Goal: Navigation & Orientation: Find specific page/section

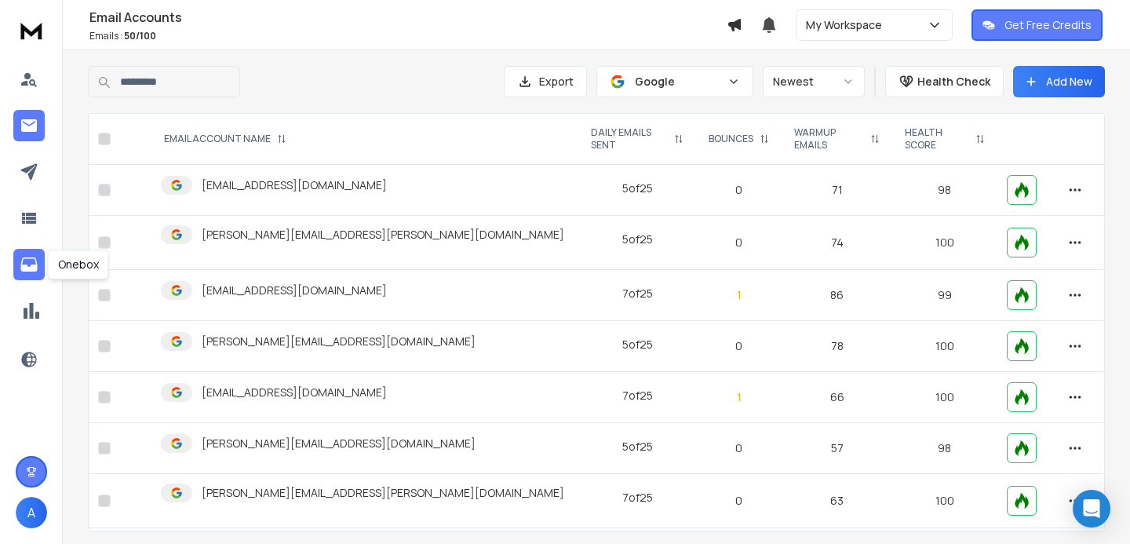
click at [30, 274] on link at bounding box center [28, 264] width 31 height 31
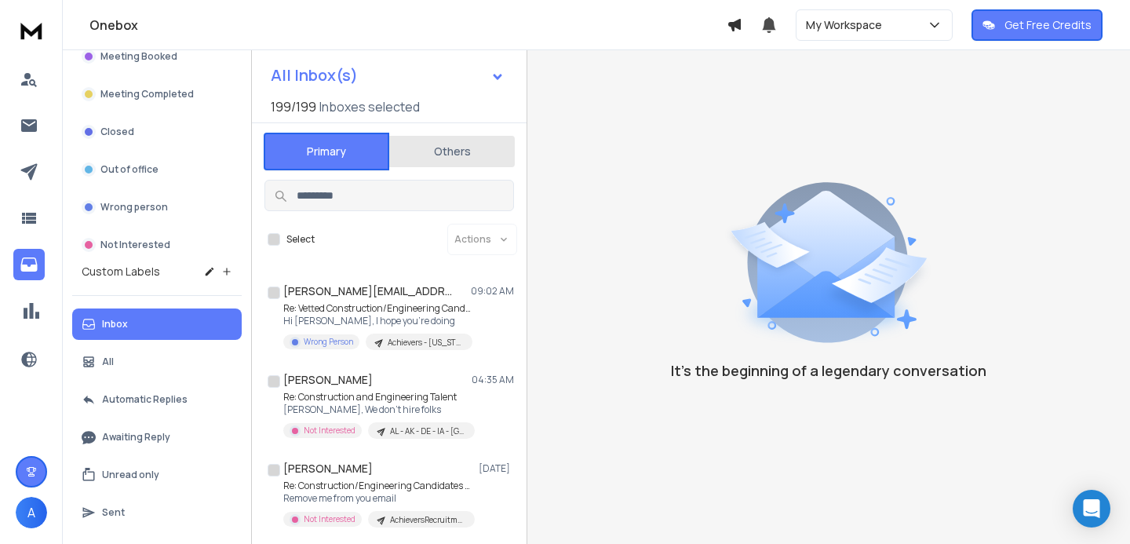
scroll to position [275, 0]
click at [27, 182] on link at bounding box center [28, 171] width 31 height 31
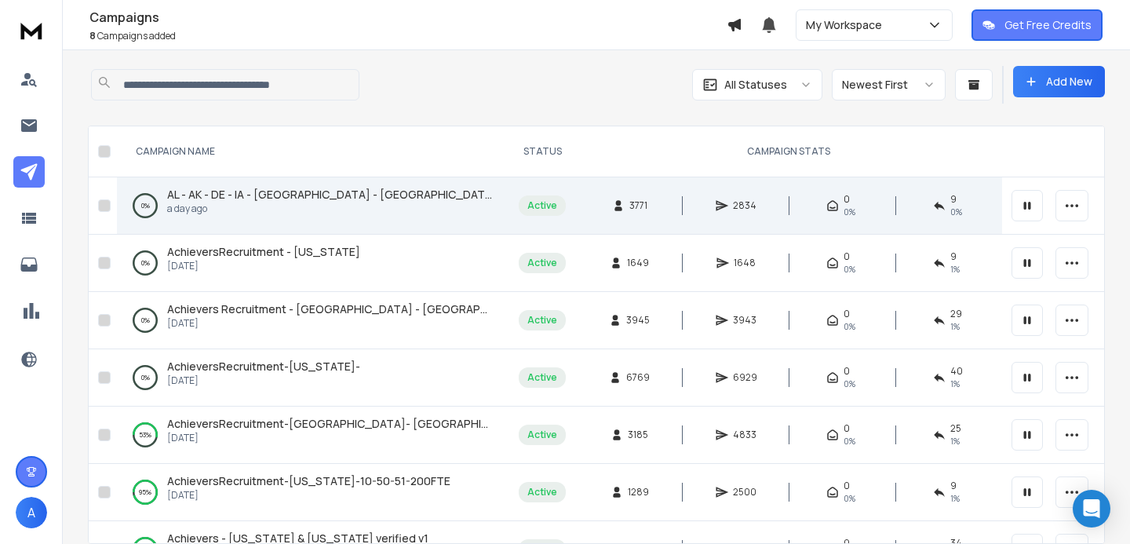
click at [399, 216] on div "AL - AK - DE - [GEOGRAPHIC_DATA] - [GEOGRAPHIC_DATA] - [GEOGRAPHIC_DATA] - ME- …" at bounding box center [330, 206] width 326 height 38
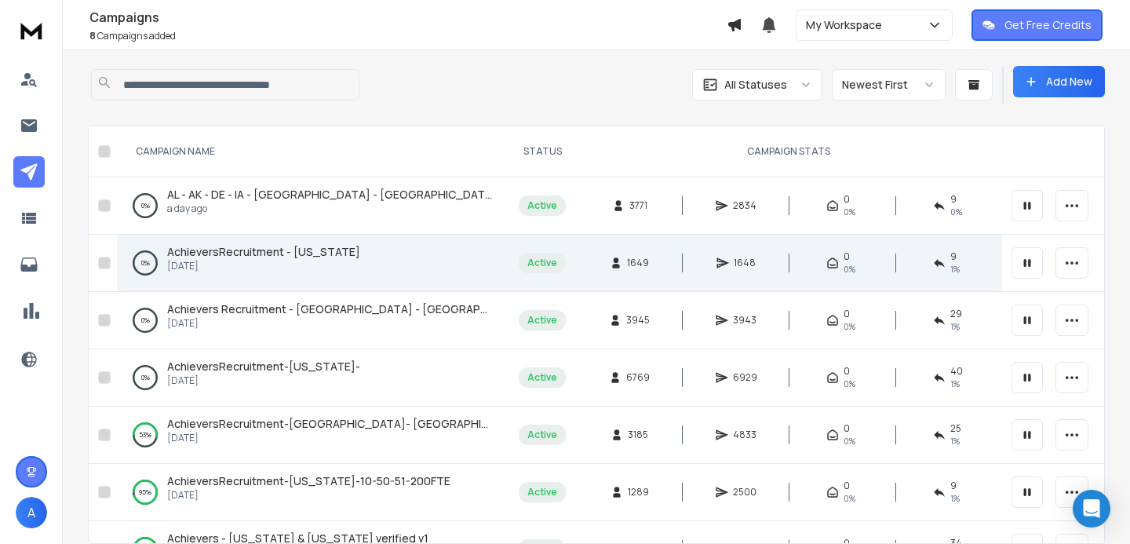
click at [232, 245] on span "AchieversRecruitment - [US_STATE]" at bounding box center [263, 251] width 193 height 15
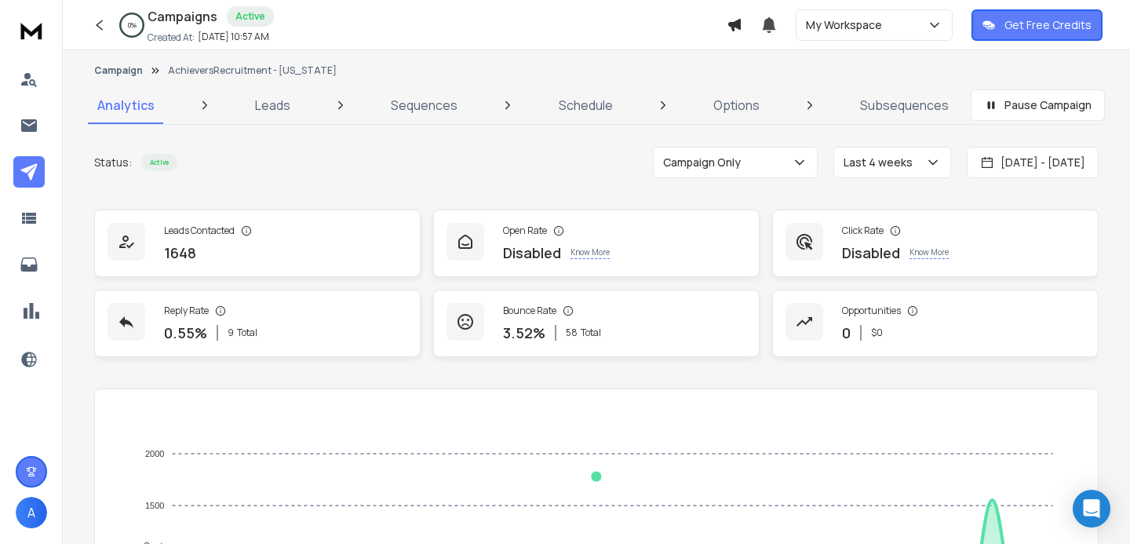
scroll to position [9, 0]
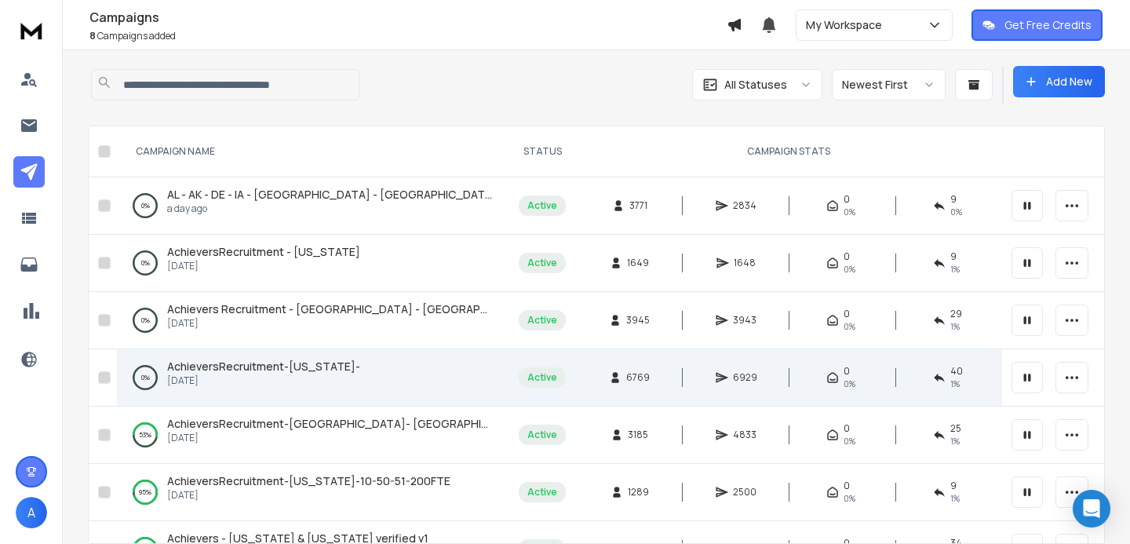
click at [299, 359] on span "AchieversRecruitment-[US_STATE]-" at bounding box center [263, 366] width 193 height 15
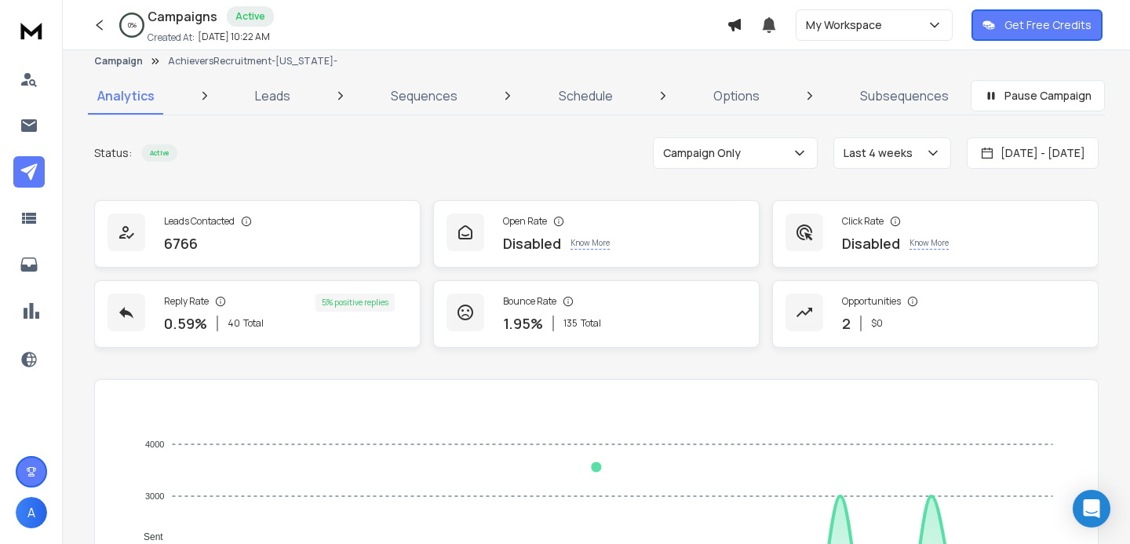
scroll to position [19, 0]
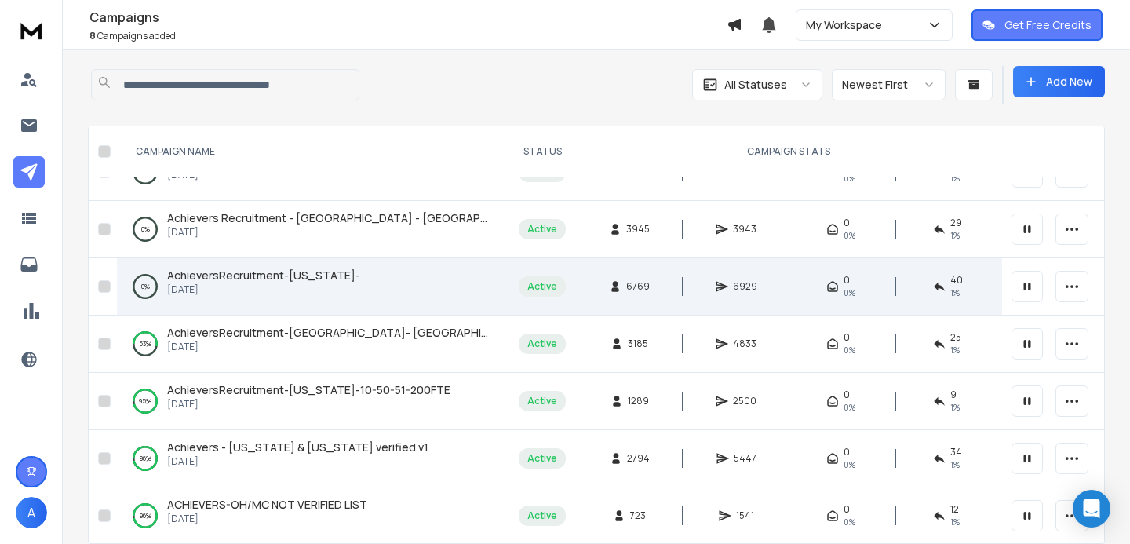
scroll to position [104, 0]
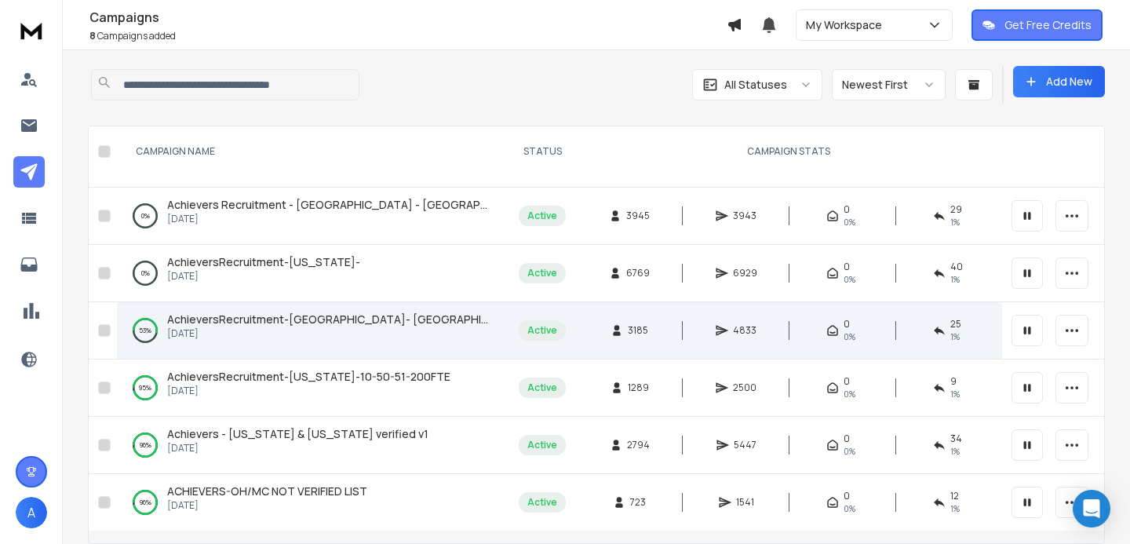
click at [356, 330] on p "[DATE]" at bounding box center [330, 333] width 326 height 13
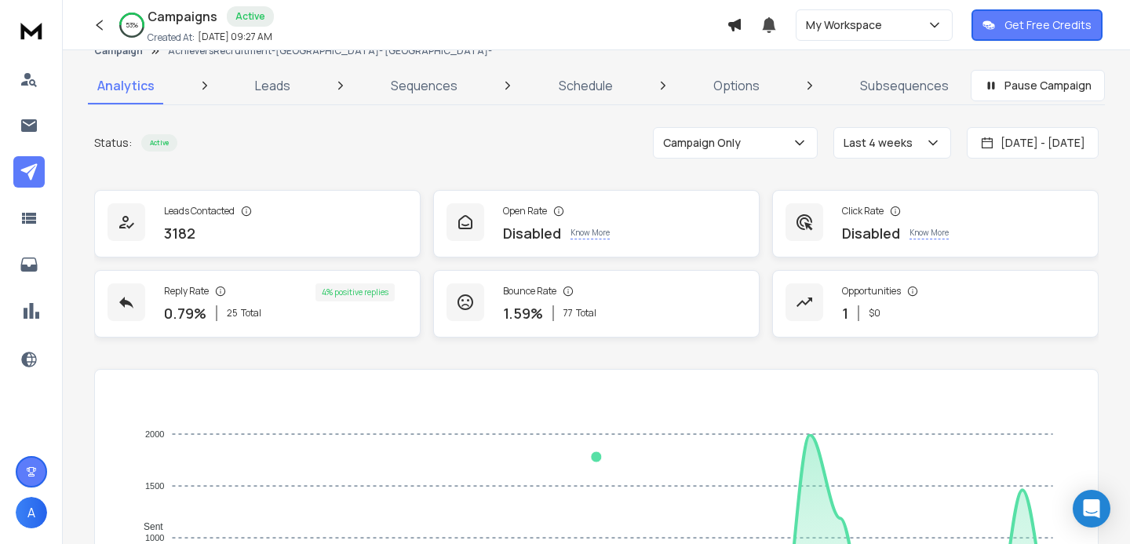
scroll to position [31, 0]
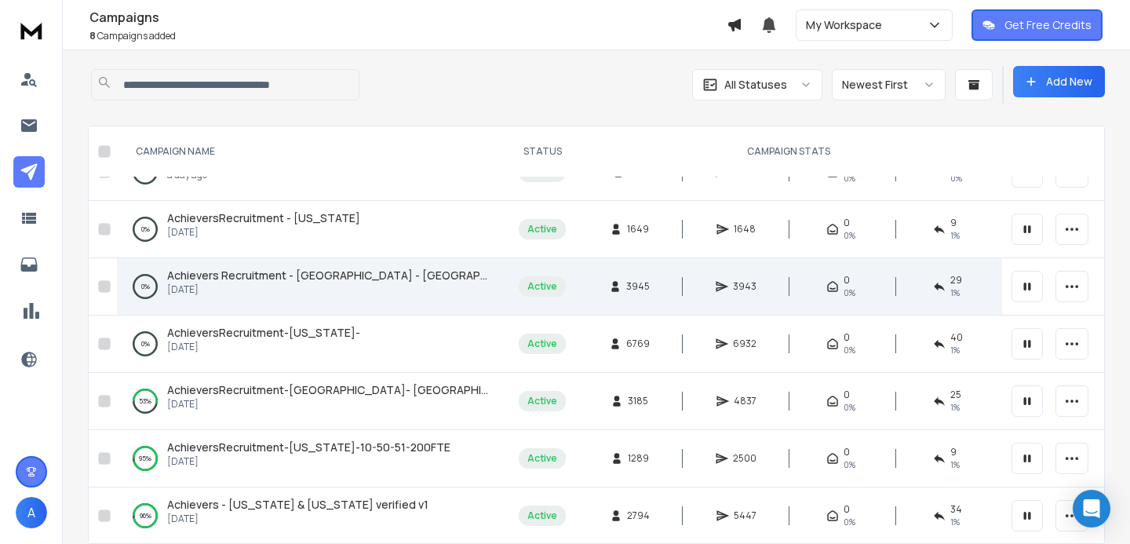
scroll to position [104, 0]
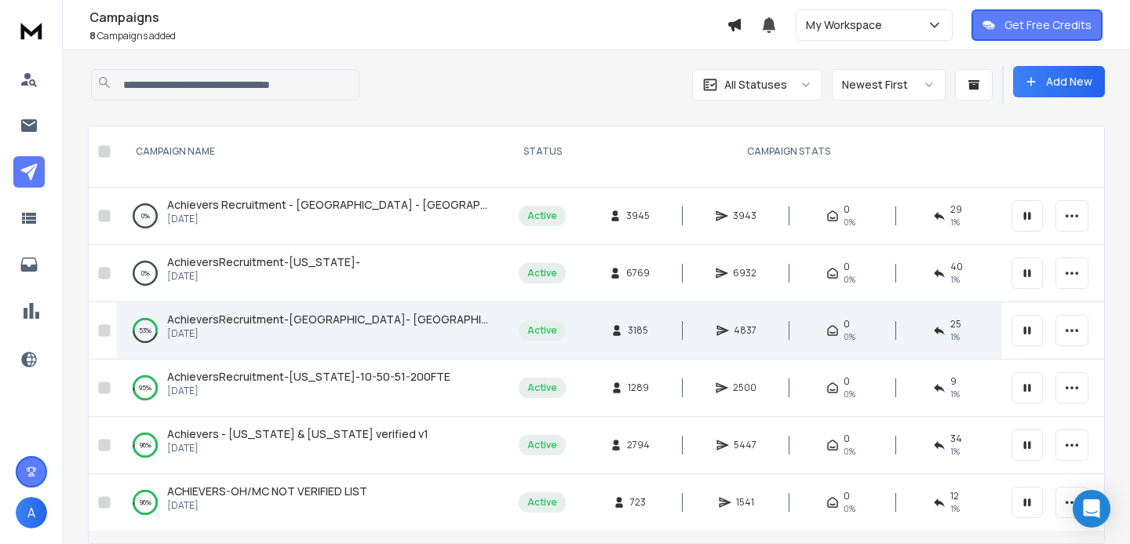
click at [292, 332] on p "[DATE]" at bounding box center [330, 333] width 326 height 13
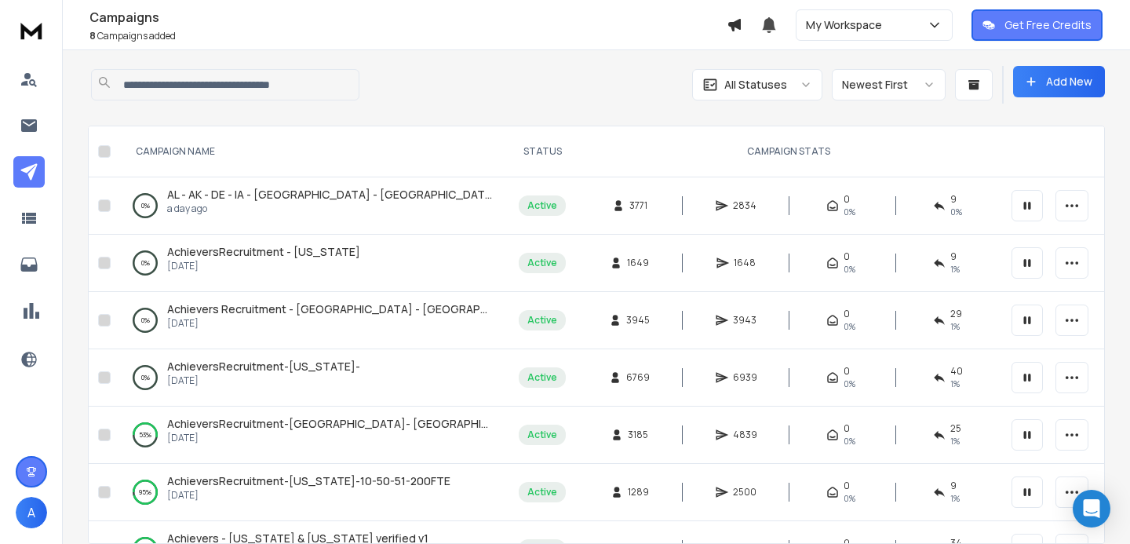
scroll to position [104, 0]
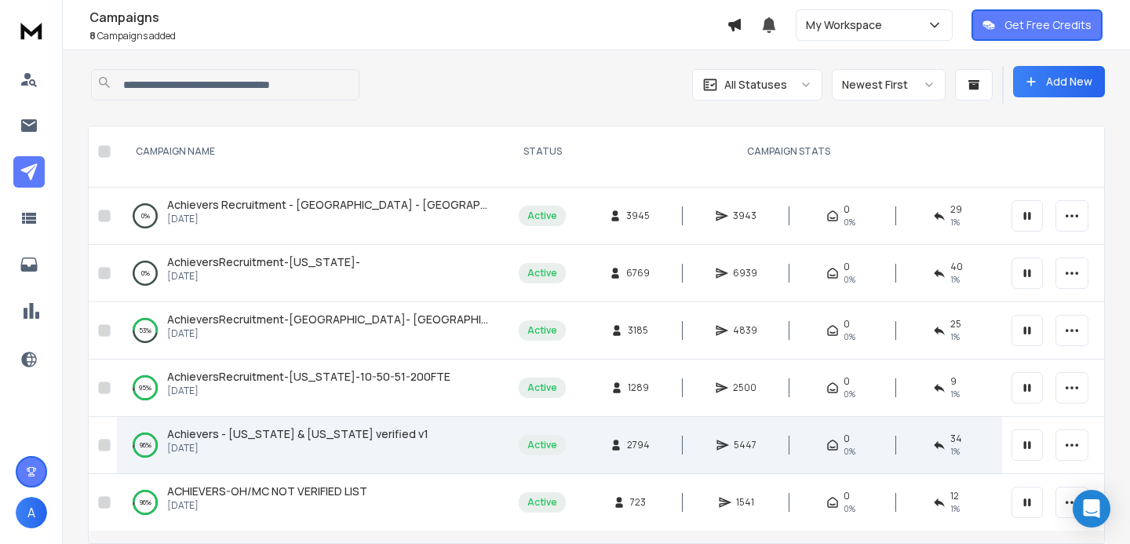
click at [261, 439] on span "Achievers - [US_STATE] & [US_STATE] verified v1" at bounding box center [297, 433] width 261 height 15
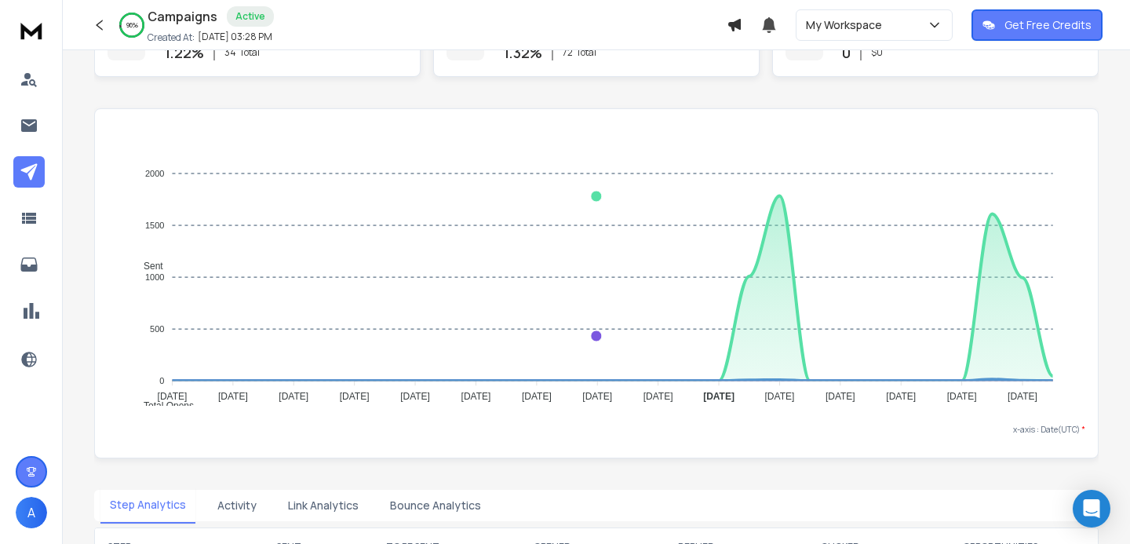
scroll to position [309, 0]
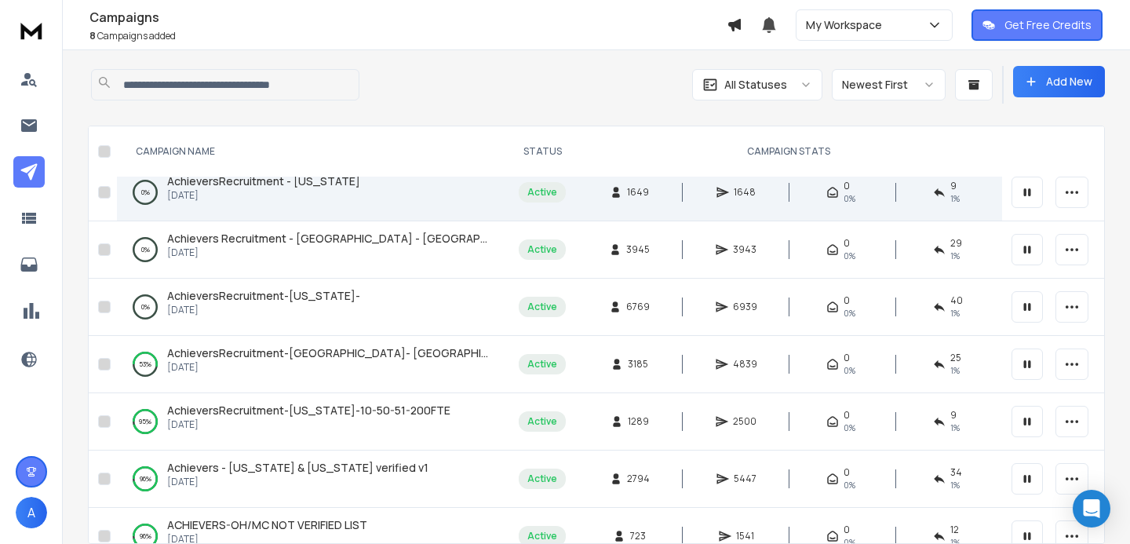
scroll to position [104, 0]
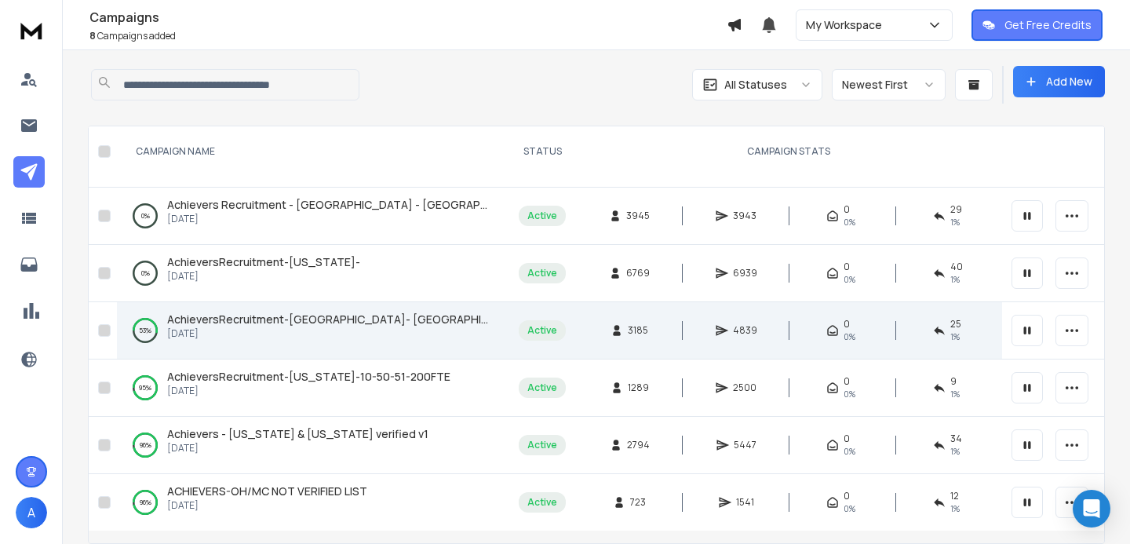
click at [359, 330] on p "[DATE]" at bounding box center [330, 333] width 326 height 13
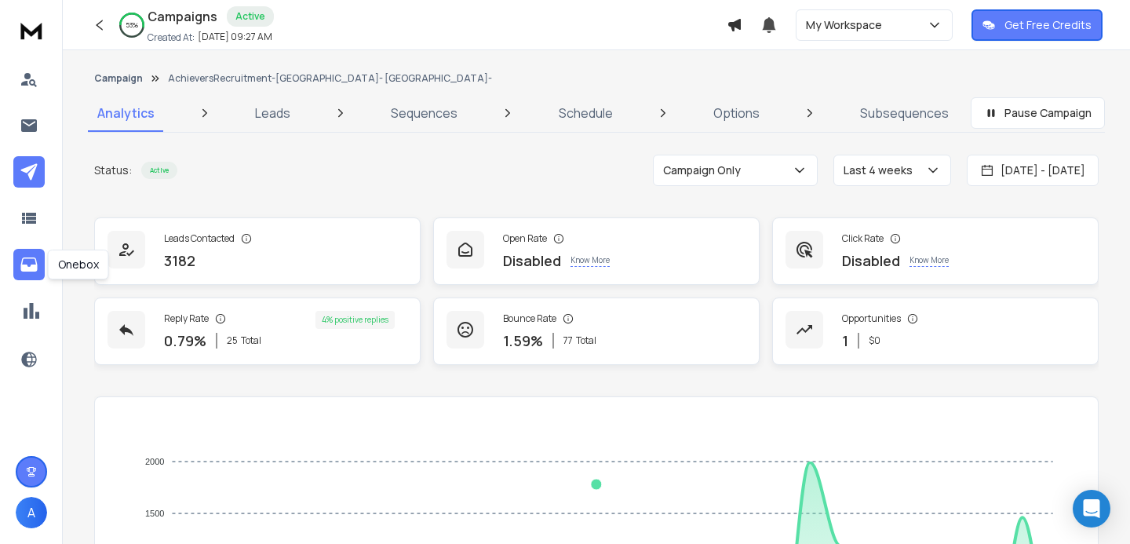
click at [30, 257] on icon at bounding box center [28, 264] width 16 height 14
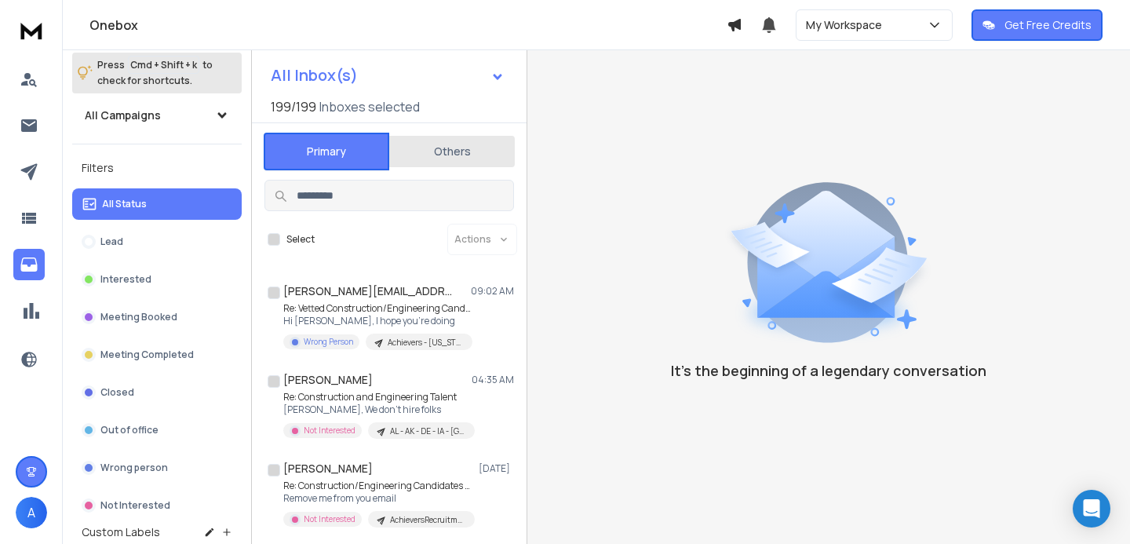
scroll to position [24, 0]
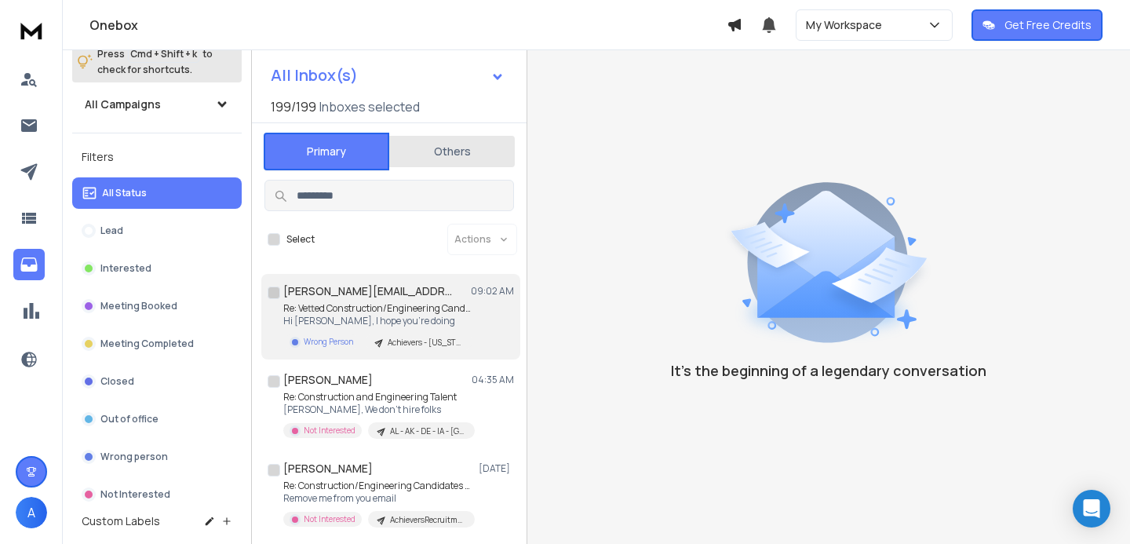
click at [411, 298] on h1 "[PERSON_NAME][EMAIL_ADDRESS][PERSON_NAME][DOMAIN_NAME]" at bounding box center [369, 291] width 173 height 16
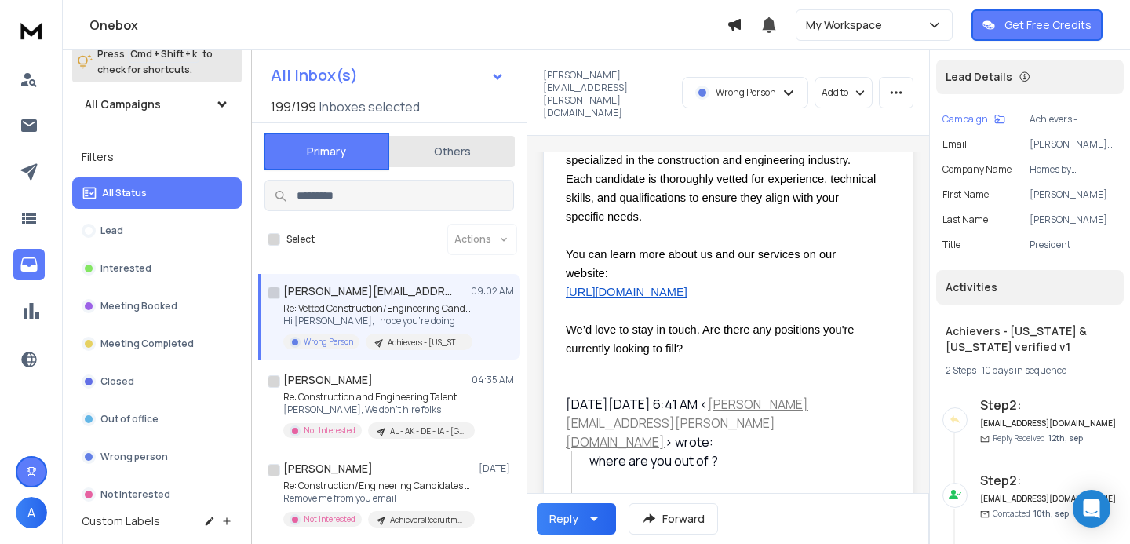
scroll to position [344, 0]
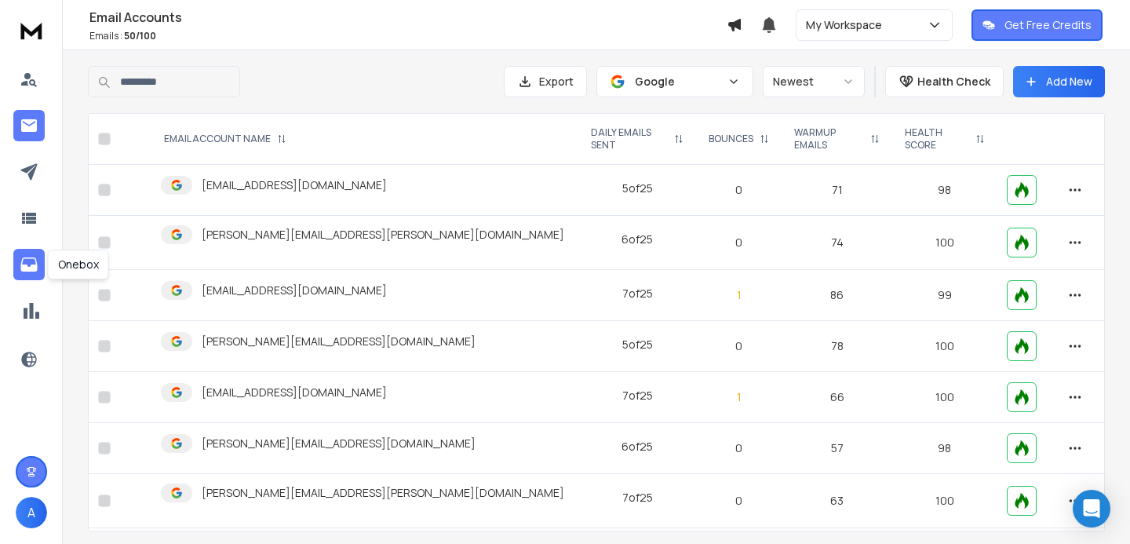
click at [25, 267] on icon at bounding box center [28, 264] width 16 height 14
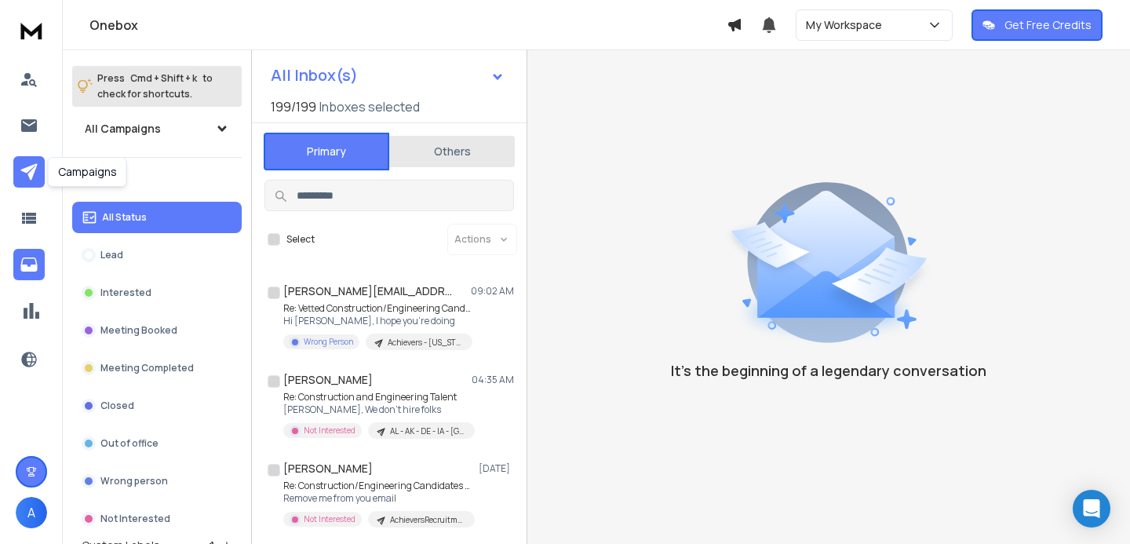
click at [30, 171] on icon at bounding box center [28, 171] width 16 height 16
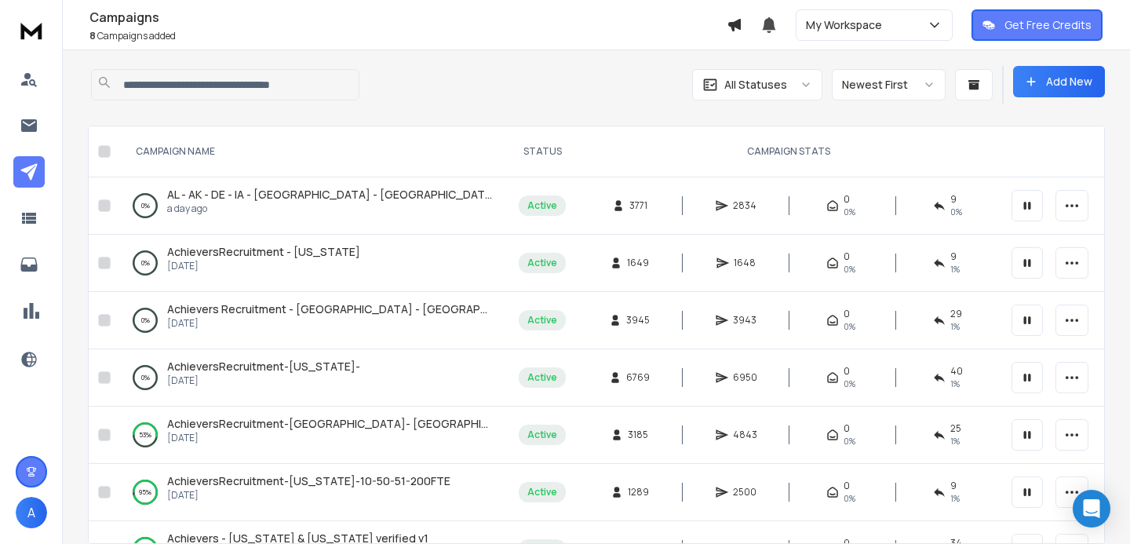
click at [876, 88] on button "Newest First" at bounding box center [889, 84] width 114 height 31
click at [875, 88] on button "Newest First" at bounding box center [889, 84] width 114 height 31
click at [26, 268] on icon at bounding box center [28, 264] width 16 height 14
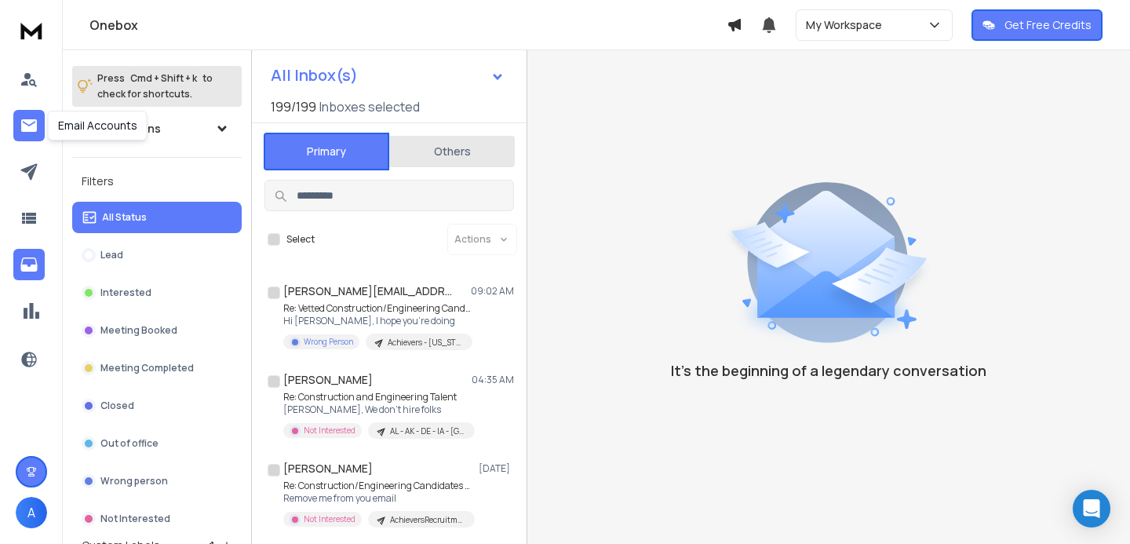
click at [25, 123] on icon at bounding box center [29, 125] width 19 height 19
